Goal: Task Accomplishment & Management: Use online tool/utility

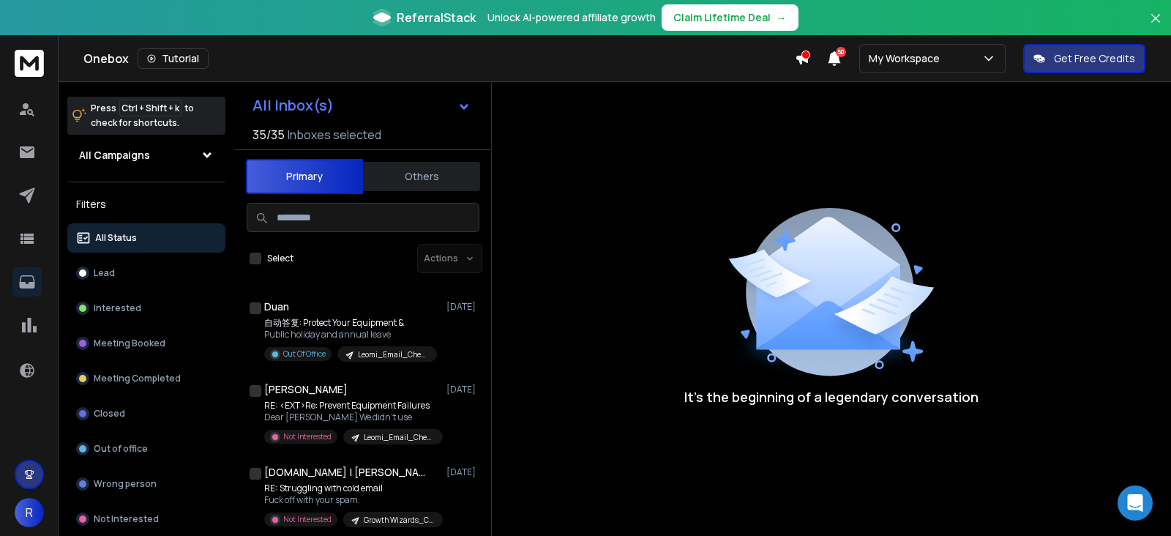
scroll to position [343, 0]
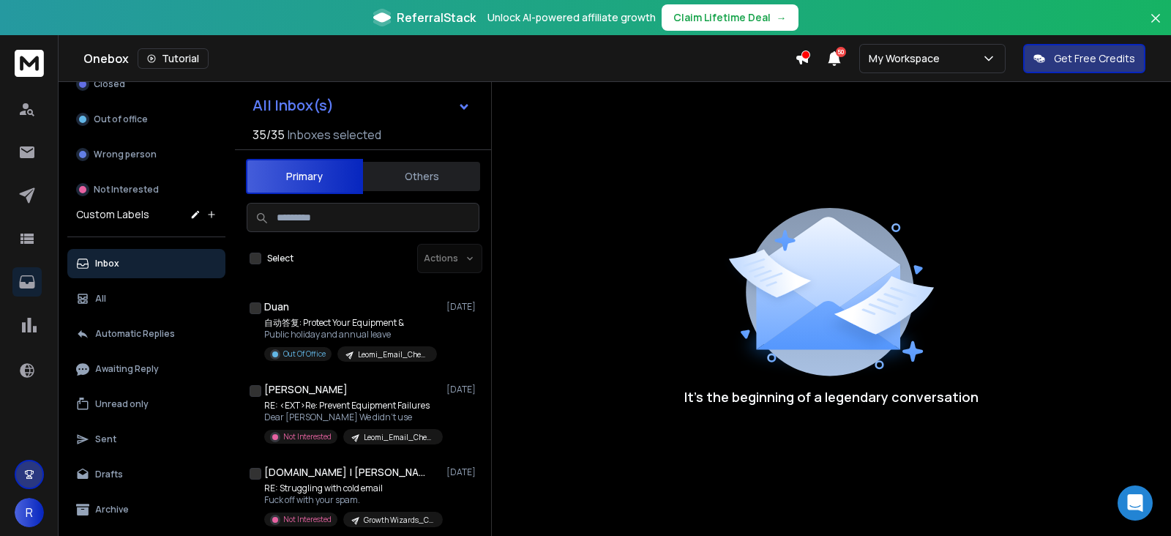
click at [116, 259] on button "Inbox" at bounding box center [146, 263] width 158 height 29
click at [116, 265] on div "Inbox All Automatic Replies Awaiting Reply Unread only Sent Drafts Archive" at bounding box center [146, 404] width 158 height 310
click at [116, 284] on button "All" at bounding box center [146, 298] width 158 height 29
click at [116, 277] on div "Inbox All Automatic Replies Awaiting Reply Unread only Sent Drafts Archive" at bounding box center [146, 404] width 158 height 310
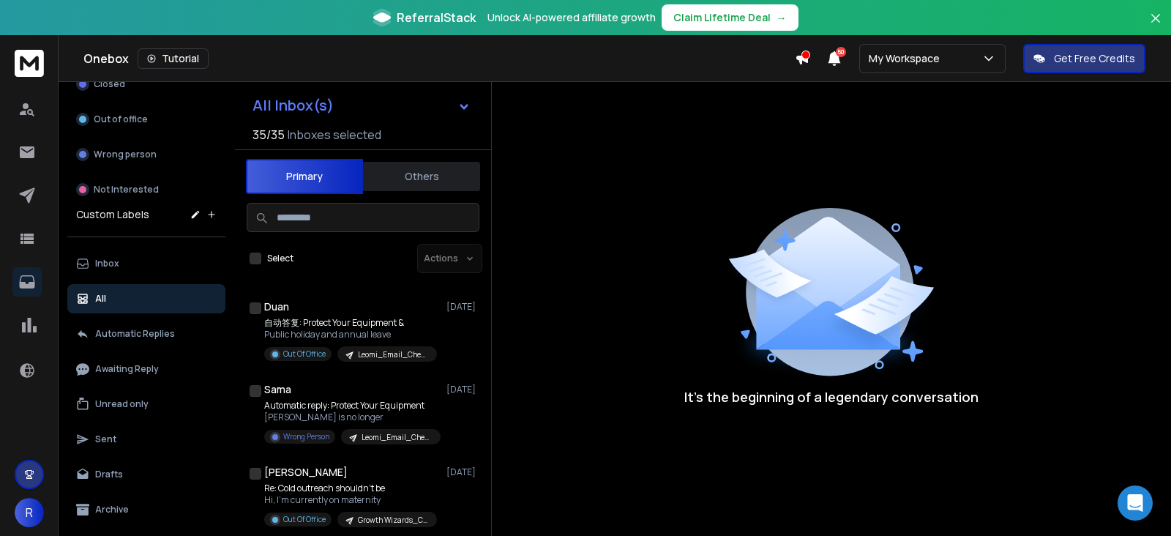
click at [116, 284] on button "All" at bounding box center [146, 298] width 158 height 29
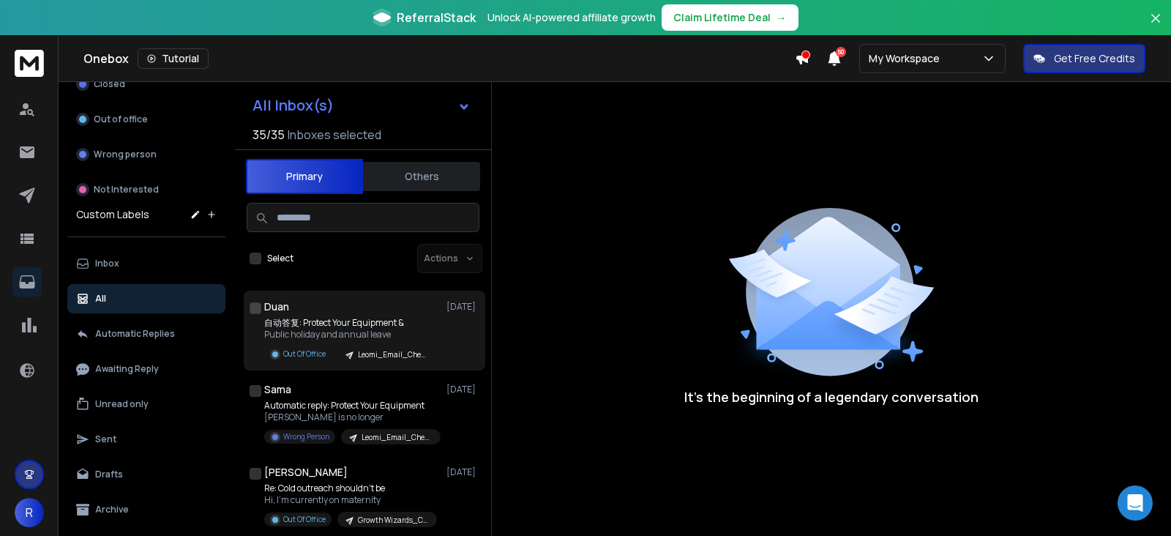
click at [436, 344] on div "自动答复: Protect Your Equipment & Public holiday and annual leave Out Of Office Le…" at bounding box center [371, 339] width 215 height 45
